Goal: Information Seeking & Learning: Learn about a topic

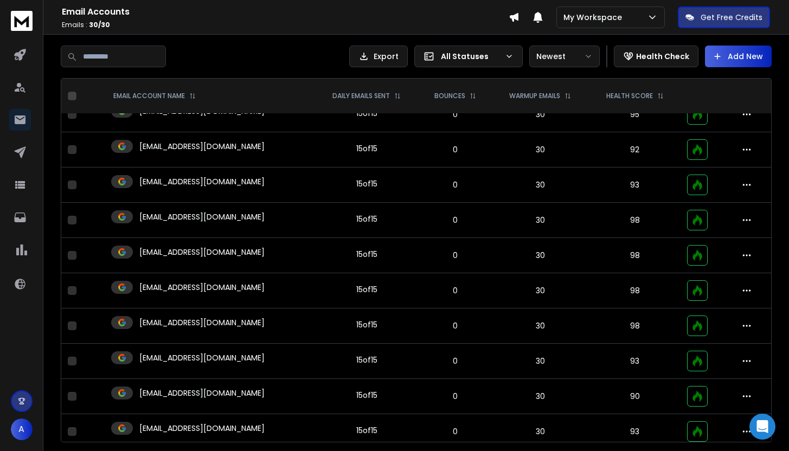
scroll to position [738, 0]
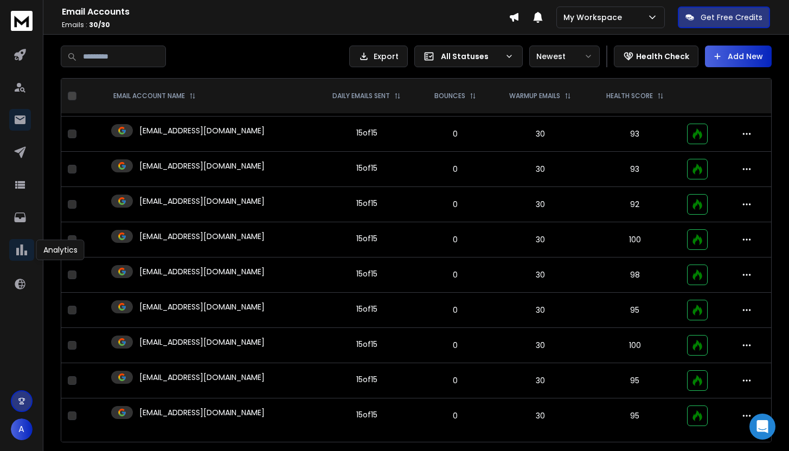
click at [27, 252] on icon at bounding box center [22, 250] width 16 height 16
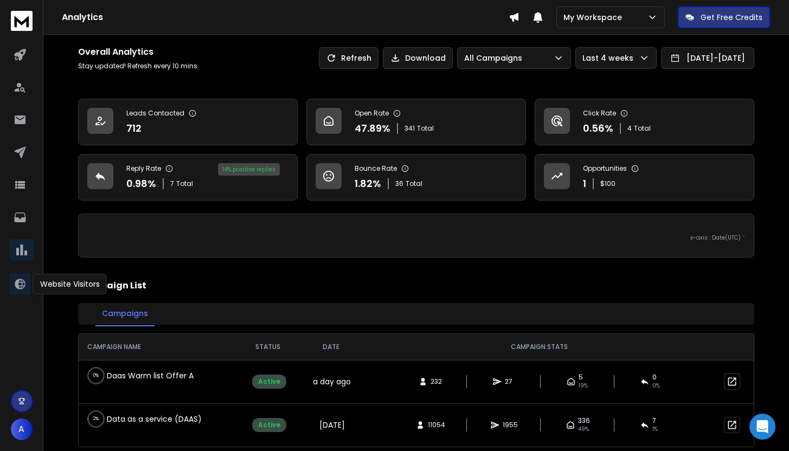
click at [16, 285] on icon at bounding box center [20, 284] width 11 height 11
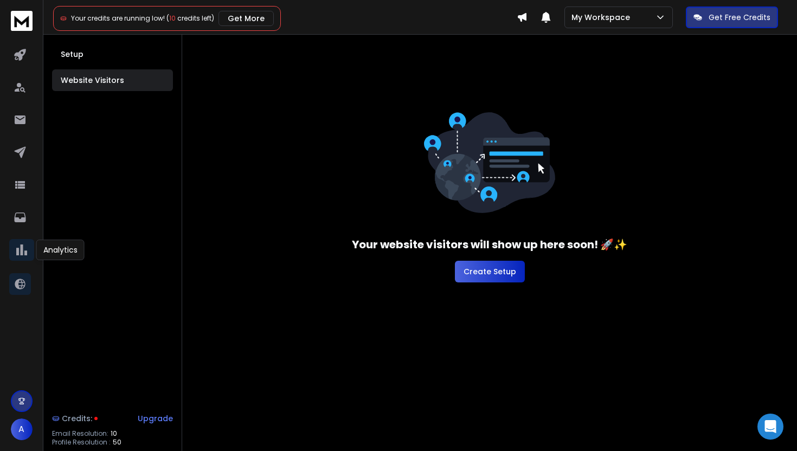
click at [22, 255] on icon at bounding box center [22, 250] width 16 height 16
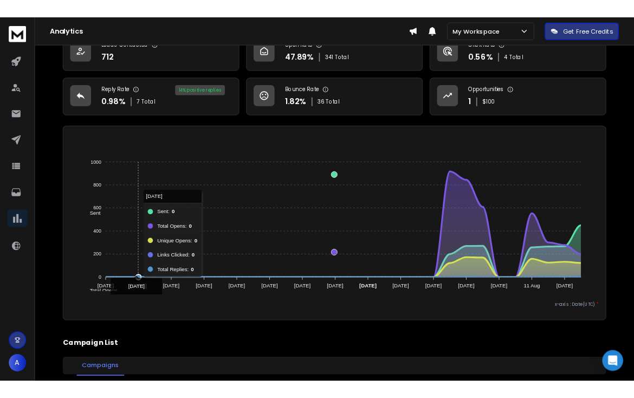
scroll to position [205, 0]
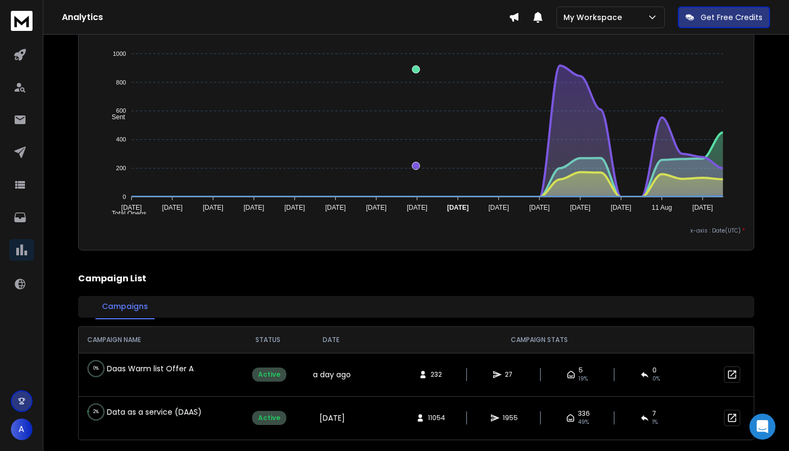
click at [732, 374] on icon at bounding box center [732, 374] width 11 height 11
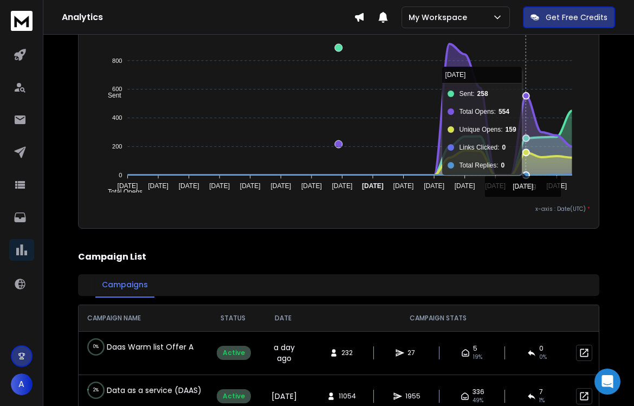
scroll to position [280, 0]
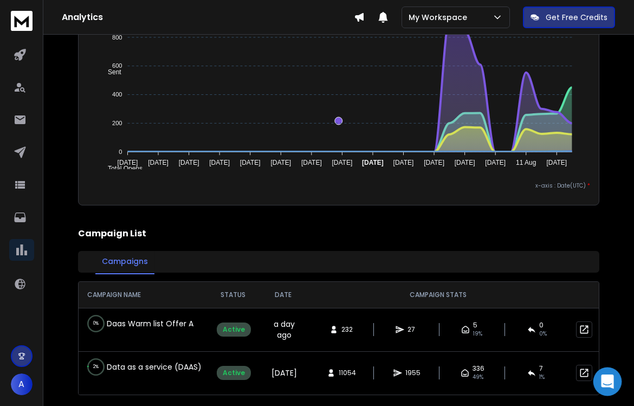
click at [608, 377] on icon "Open Intercom Messenger" at bounding box center [607, 382] width 12 height 14
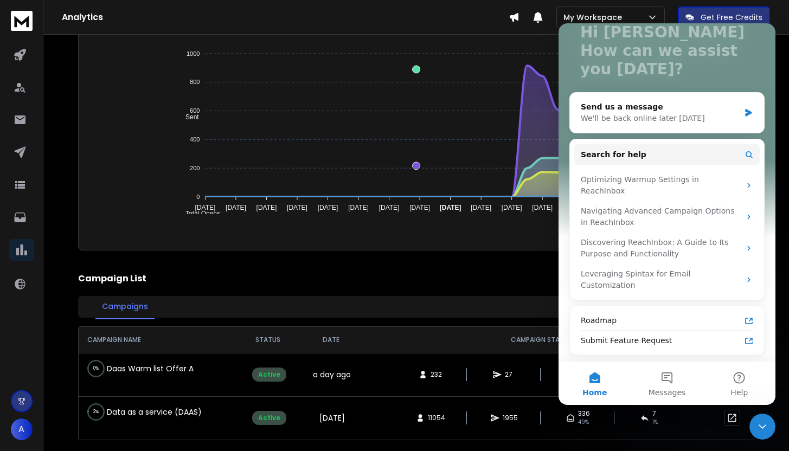
scroll to position [54, 0]
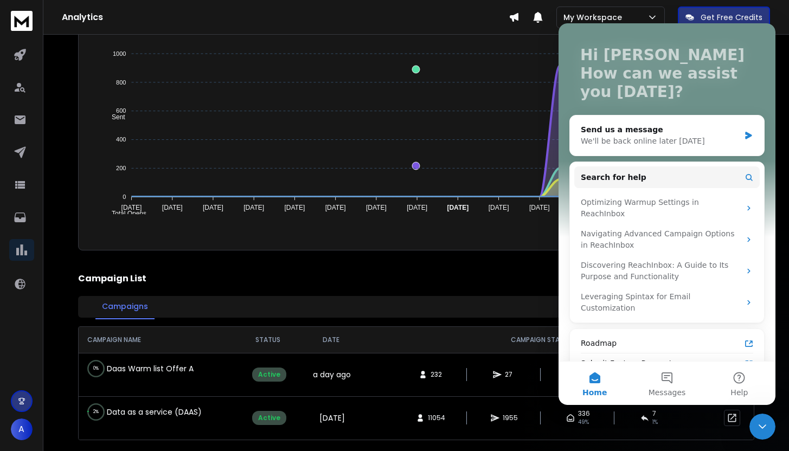
click at [764, 427] on icon "Close Intercom Messenger" at bounding box center [763, 427] width 8 height 4
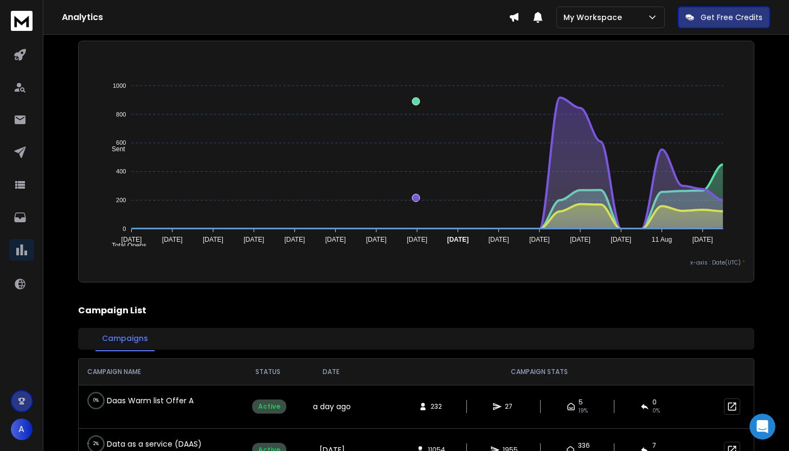
scroll to position [205, 0]
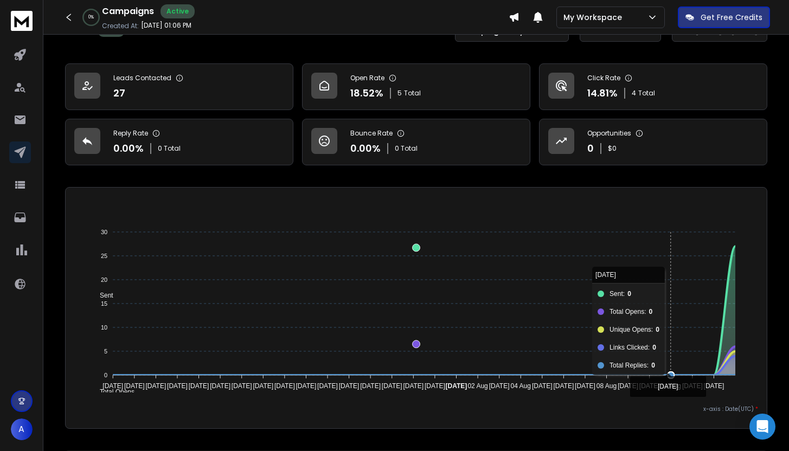
scroll to position [226, 0]
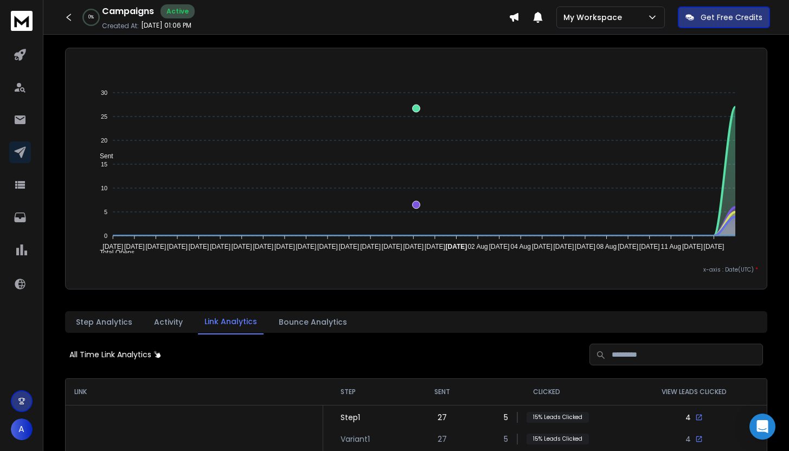
click at [236, 320] on button "Link Analytics" at bounding box center [231, 322] width 66 height 25
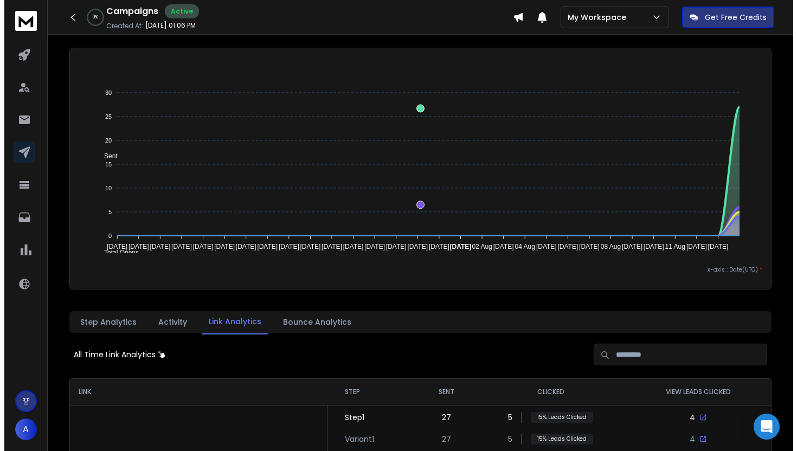
scroll to position [301, 0]
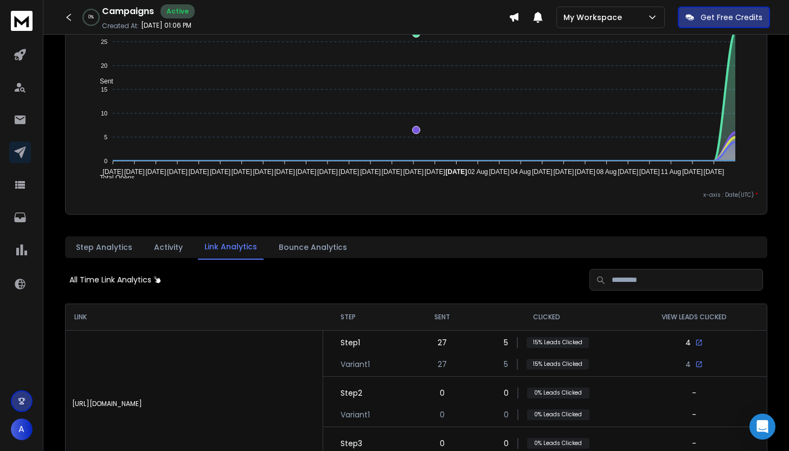
click at [702, 345] on icon at bounding box center [699, 342] width 6 height 6
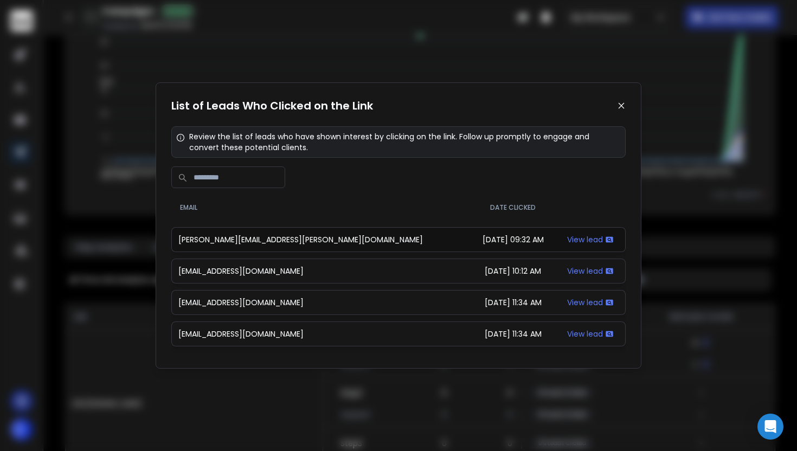
click at [572, 235] on div "View lead" at bounding box center [591, 239] width 56 height 11
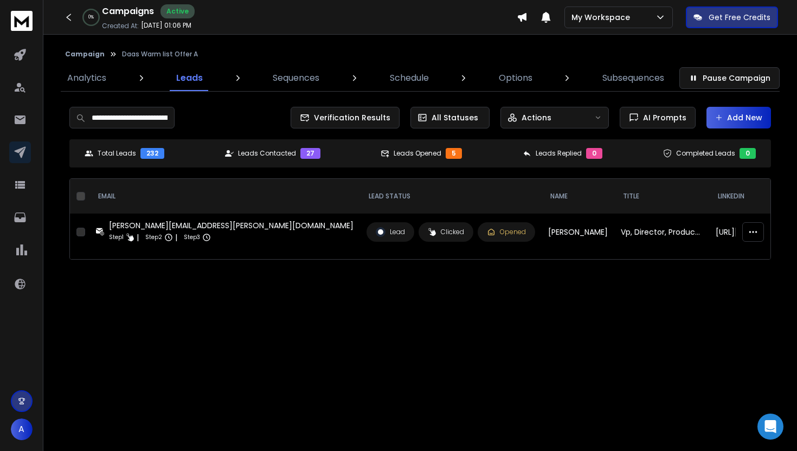
click at [709, 232] on td "https://linkedin.com/in/samantha-cohen-2543a2a" at bounding box center [756, 232] width 95 height 37
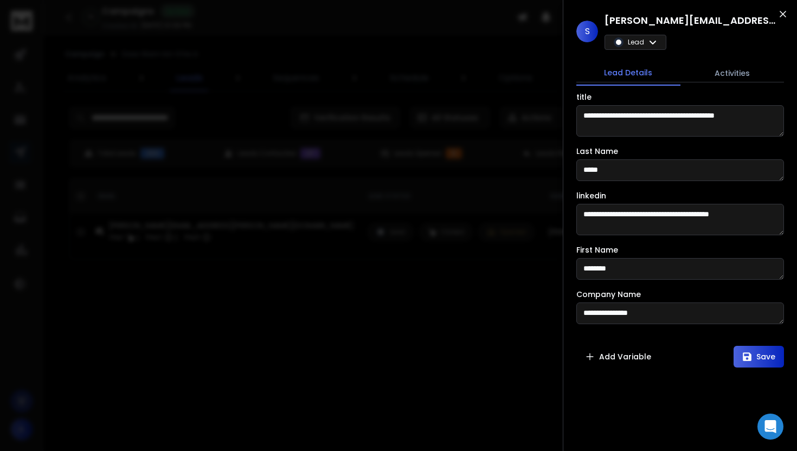
click at [784, 16] on icon "button" at bounding box center [783, 14] width 11 height 11
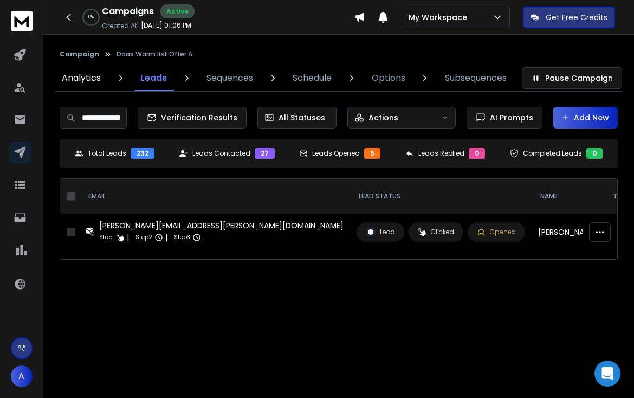
click at [84, 81] on p "Analytics" at bounding box center [81, 78] width 39 height 13
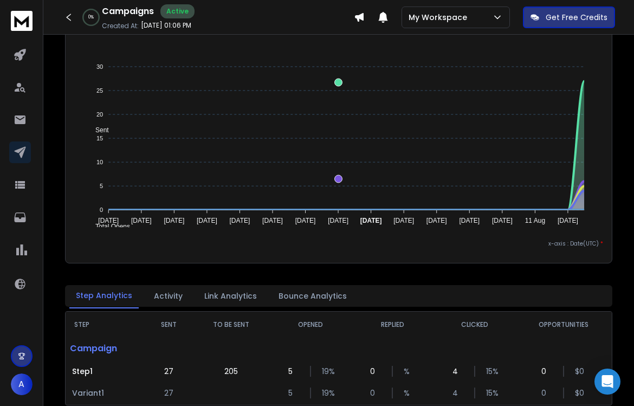
scroll to position [271, 0]
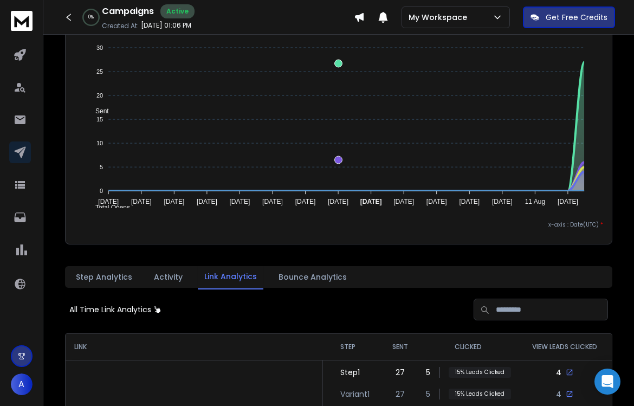
click at [242, 275] on button "Link Analytics" at bounding box center [231, 277] width 66 height 25
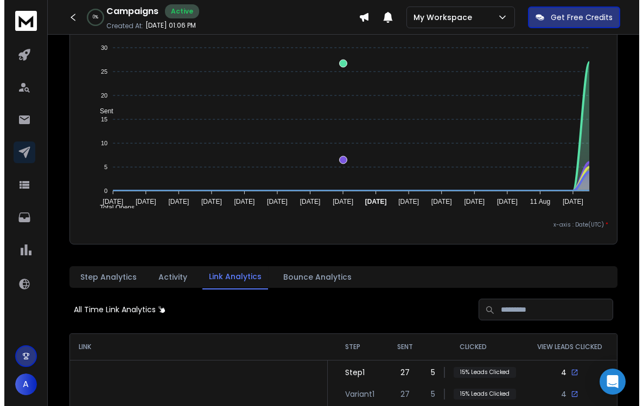
scroll to position [341, 0]
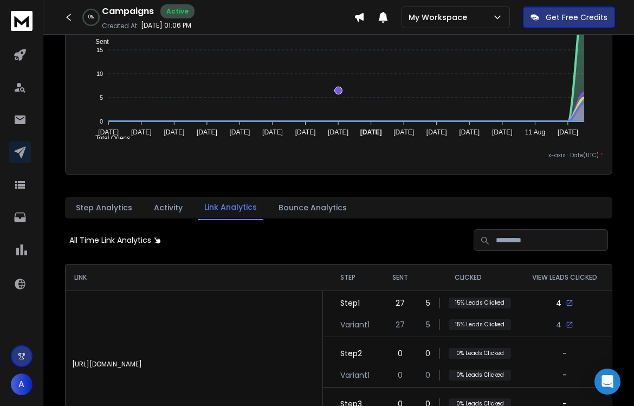
click at [574, 304] on div "4 4" at bounding box center [565, 318] width 94 height 40
click at [570, 306] on icon at bounding box center [570, 303] width 8 height 8
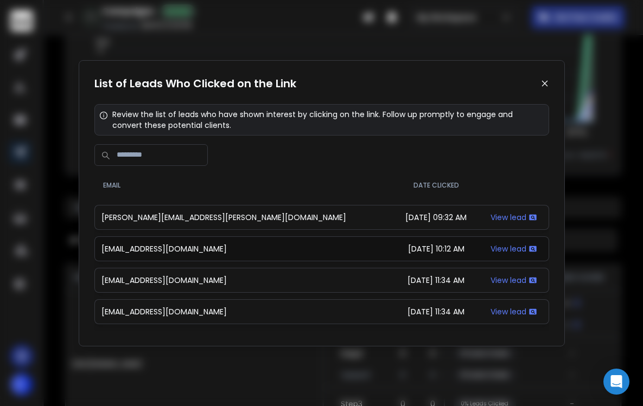
click at [511, 248] on div "View lead" at bounding box center [513, 248] width 56 height 11
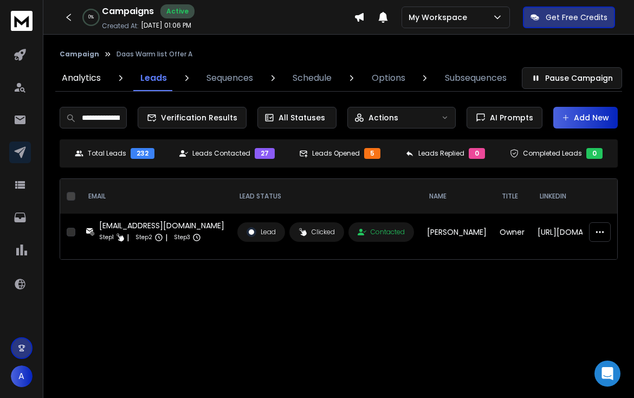
click at [87, 78] on p "Analytics" at bounding box center [81, 78] width 39 height 13
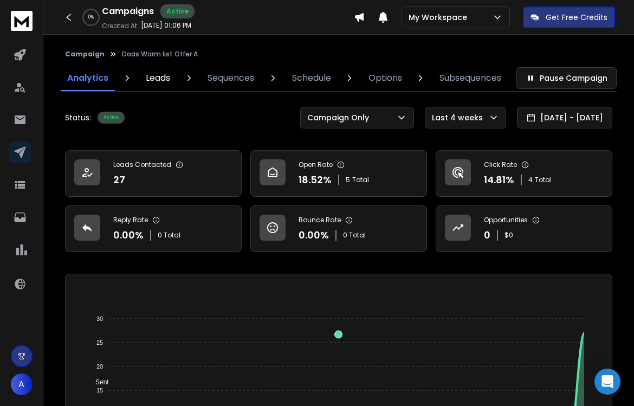
click at [176, 82] on link "Leads" at bounding box center [157, 78] width 37 height 26
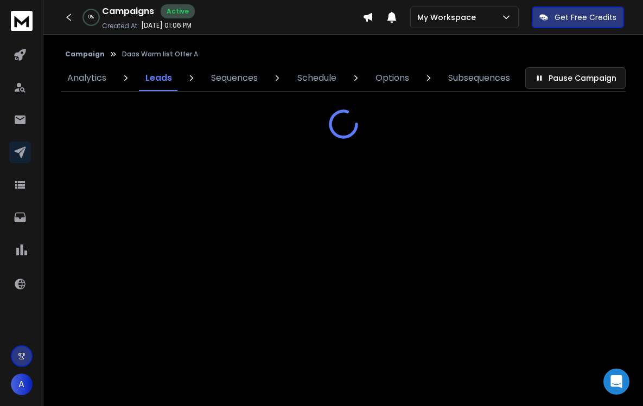
click at [112, 79] on div "Analytics Leads Sequences Schedule Options Subsequences" at bounding box center [289, 78] width 456 height 26
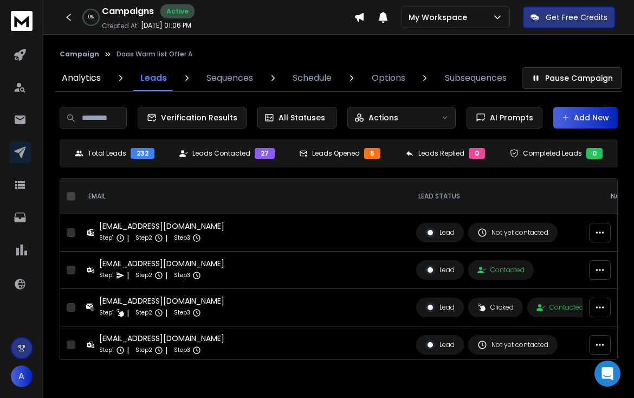
click at [100, 79] on link "Analytics" at bounding box center [81, 78] width 52 height 26
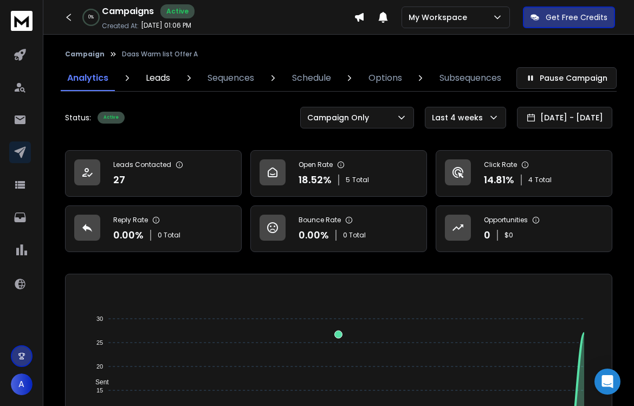
click at [163, 69] on link "Leads" at bounding box center [157, 78] width 37 height 26
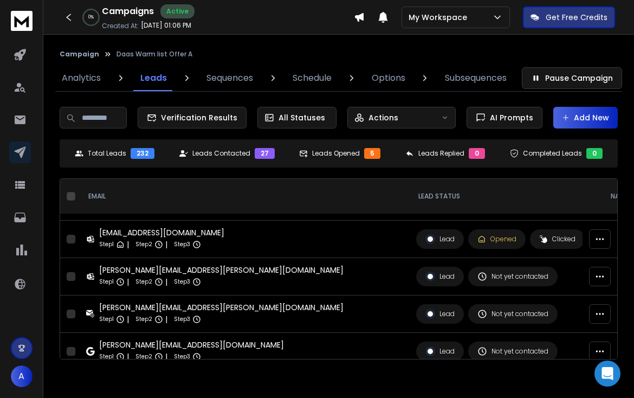
scroll to position [1103, 0]
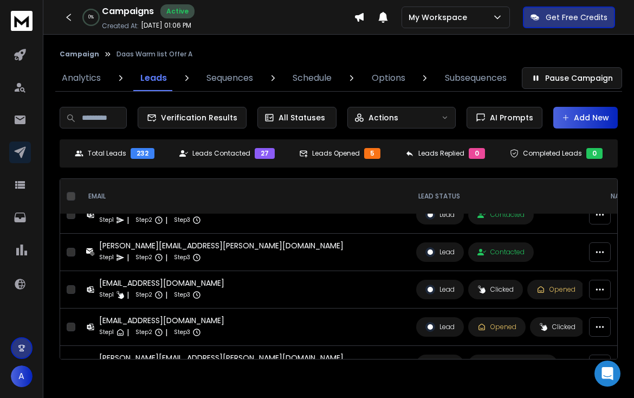
click at [478, 287] on div "Clicked" at bounding box center [496, 289] width 36 height 9
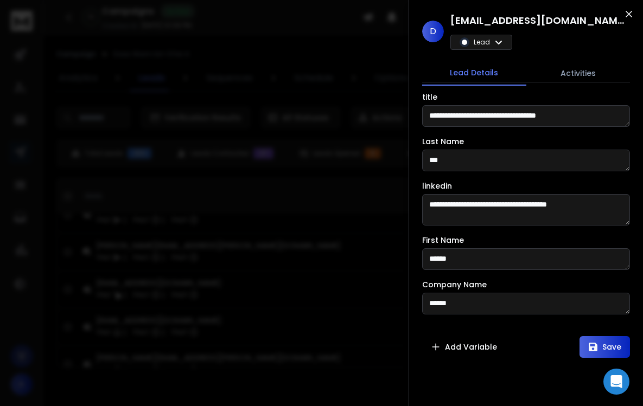
click at [629, 14] on icon "button" at bounding box center [628, 13] width 5 height 5
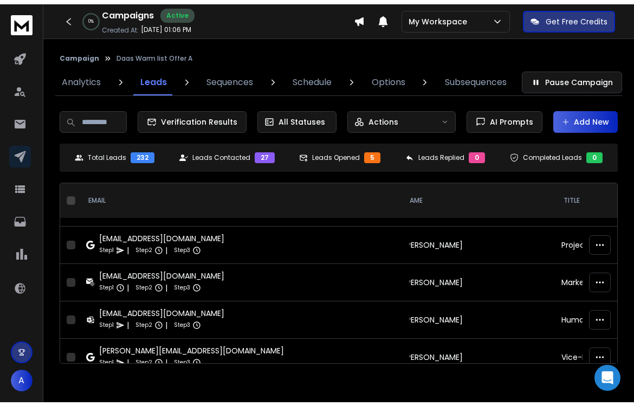
scroll to position [0, 206]
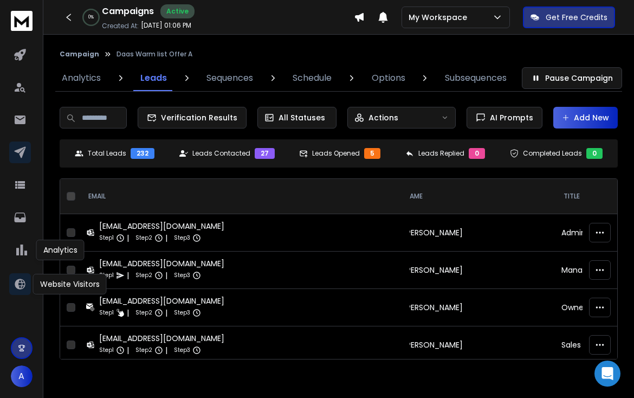
click at [22, 282] on icon at bounding box center [20, 284] width 13 height 13
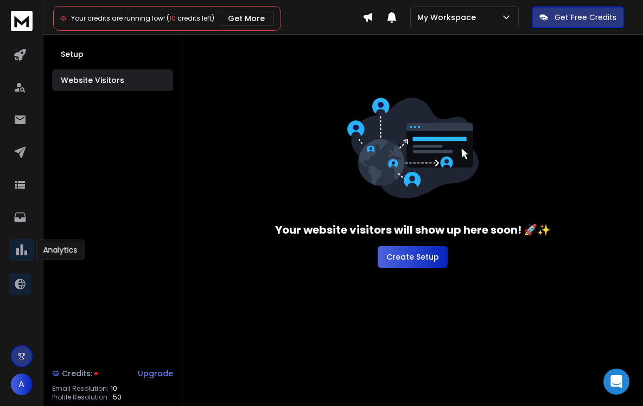
click at [22, 251] on icon at bounding box center [21, 250] width 11 height 11
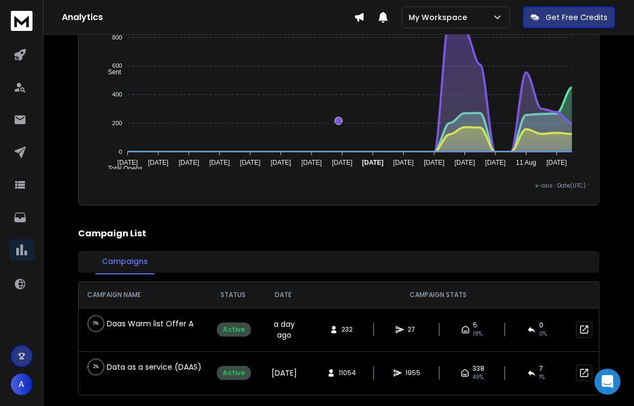
scroll to position [280, 0]
click at [586, 331] on icon at bounding box center [584, 329] width 11 height 11
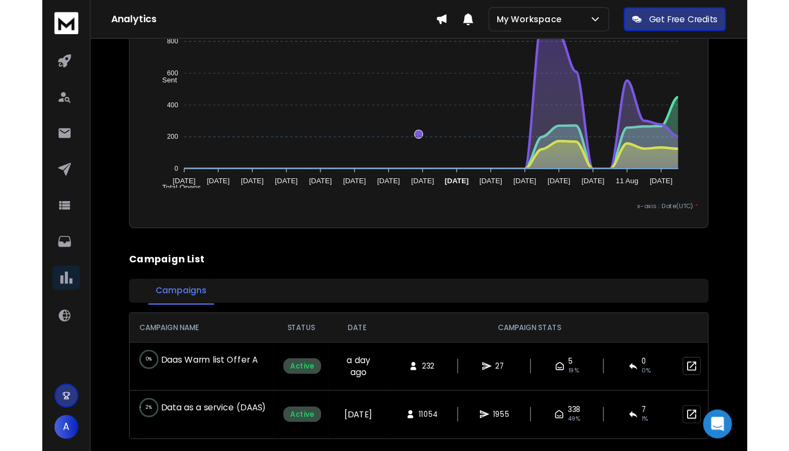
scroll to position [205, 0]
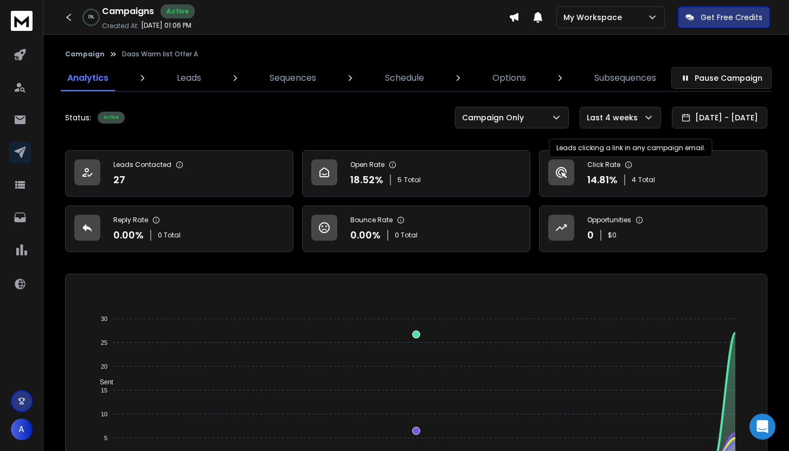
click at [629, 163] on icon at bounding box center [629, 165] width 8 height 8
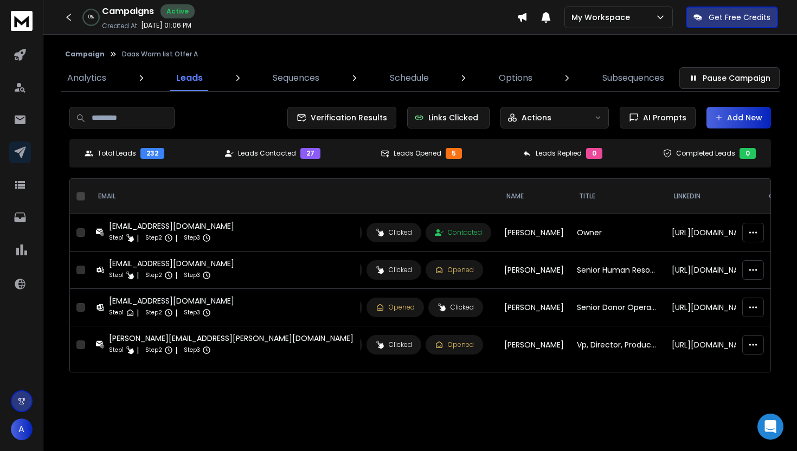
scroll to position [0, 99]
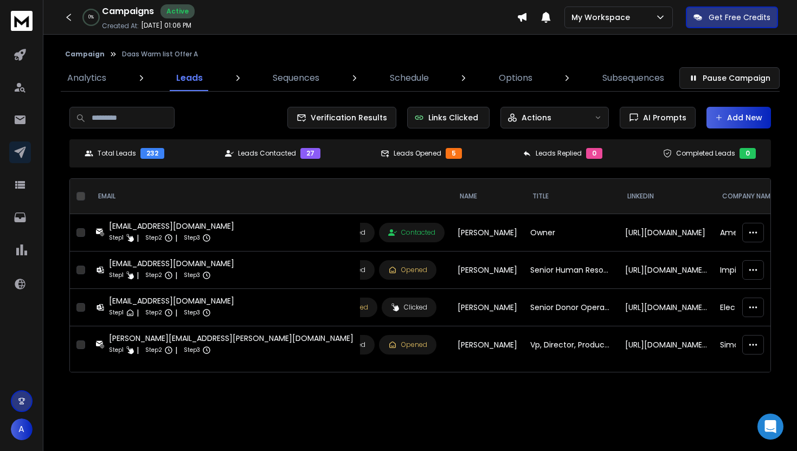
click at [619, 345] on td "https://linkedin.com/in/samantha-cohen-2543a2a" at bounding box center [666, 344] width 95 height 37
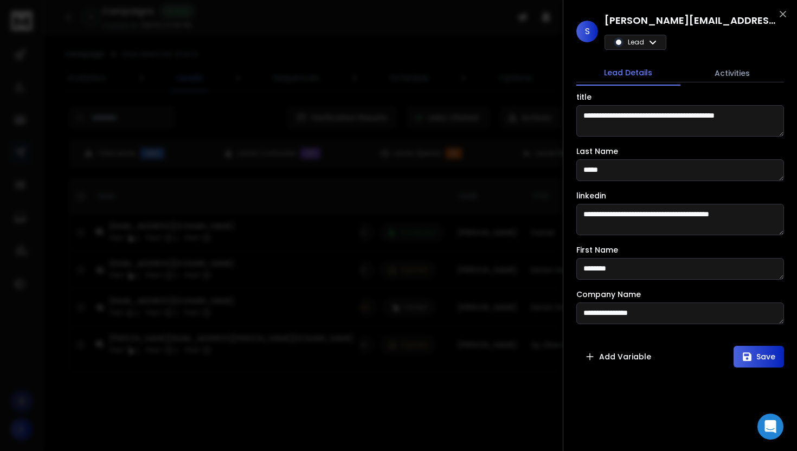
drag, startPoint x: 677, startPoint y: 220, endPoint x: 585, endPoint y: 209, distance: 92.8
click at [585, 209] on textarea "**********" at bounding box center [680, 219] width 208 height 31
click at [508, 120] on div at bounding box center [398, 225] width 797 height 451
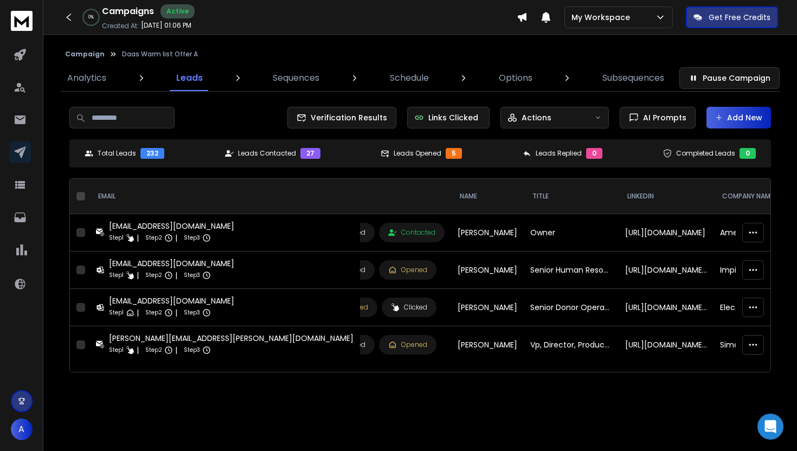
click at [642, 304] on icon "button" at bounding box center [753, 308] width 10 height 10
click at [642, 307] on td "Electronic Frontier Foundation (EFF)" at bounding box center [761, 307] width 95 height 37
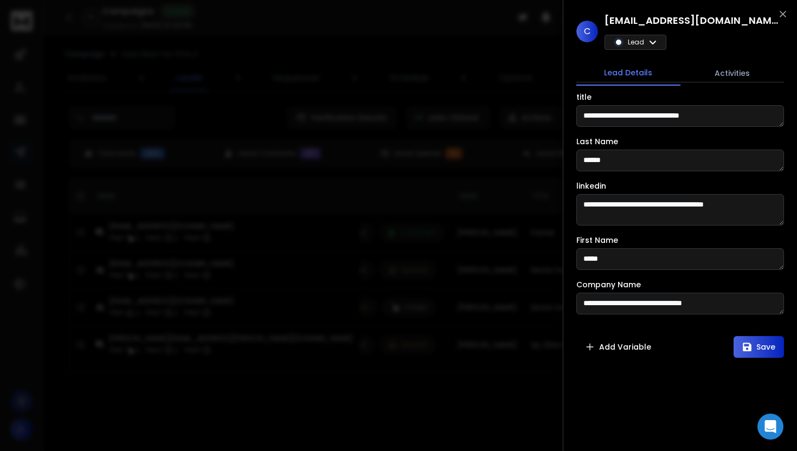
drag, startPoint x: 760, startPoint y: 199, endPoint x: 559, endPoint y: 205, distance: 201.8
click at [557, 205] on body "Your warmest leads are on your site – Turn visits into conversations Reach Out …" at bounding box center [398, 225] width 797 height 451
click at [509, 204] on div at bounding box center [398, 225] width 797 height 451
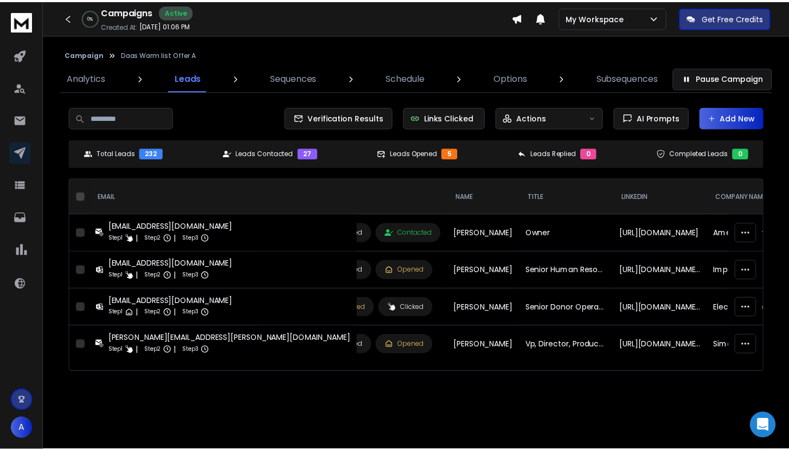
scroll to position [0, 0]
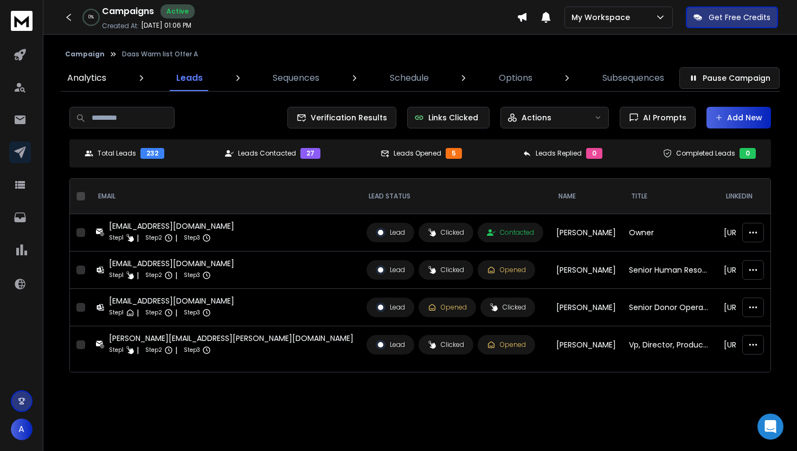
click at [88, 76] on p "Analytics" at bounding box center [86, 78] width 39 height 13
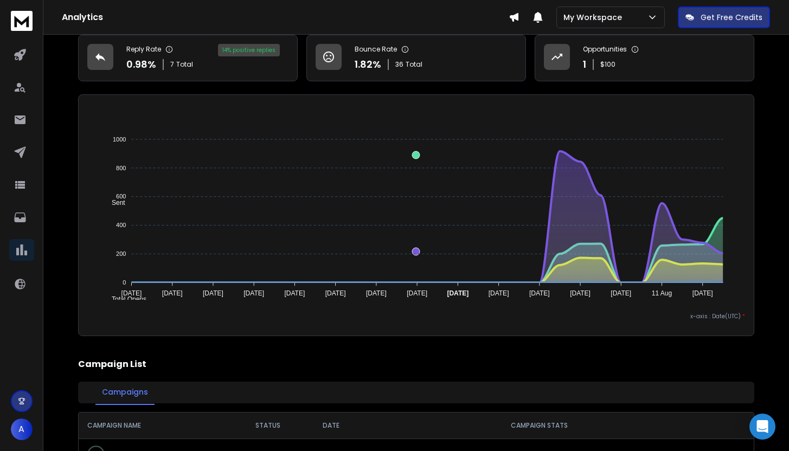
scroll to position [205, 0]
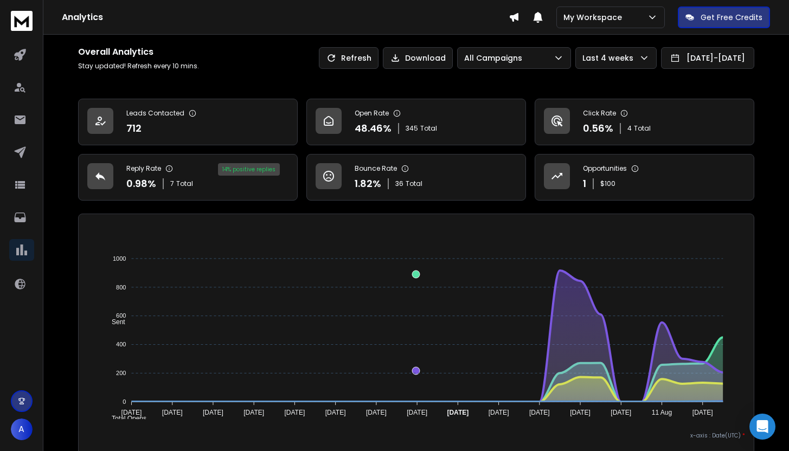
scroll to position [205, 0]
